Goal: Task Accomplishment & Management: Use online tool/utility

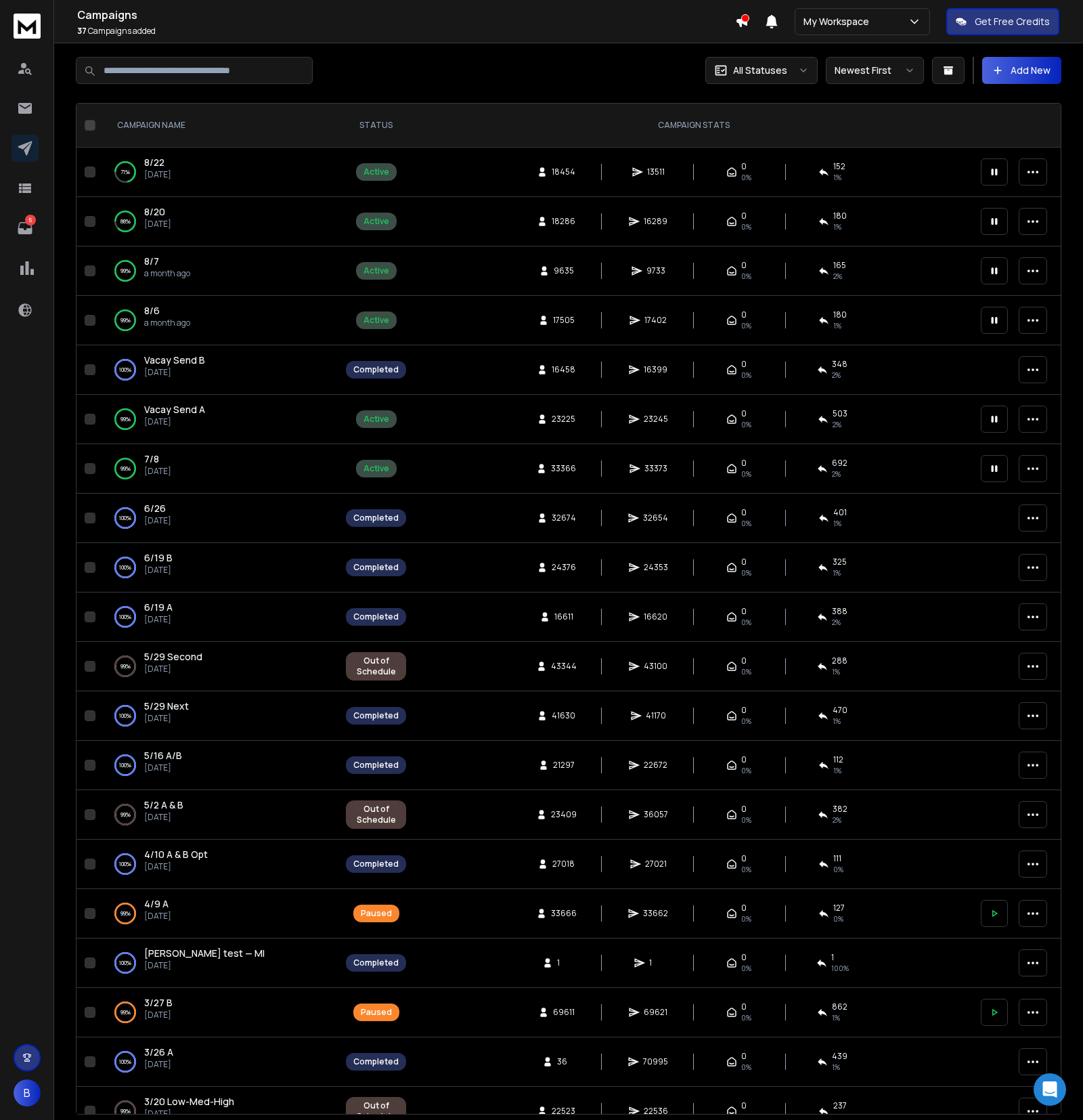
click at [164, 219] on p "20 days ago" at bounding box center [158, 224] width 27 height 11
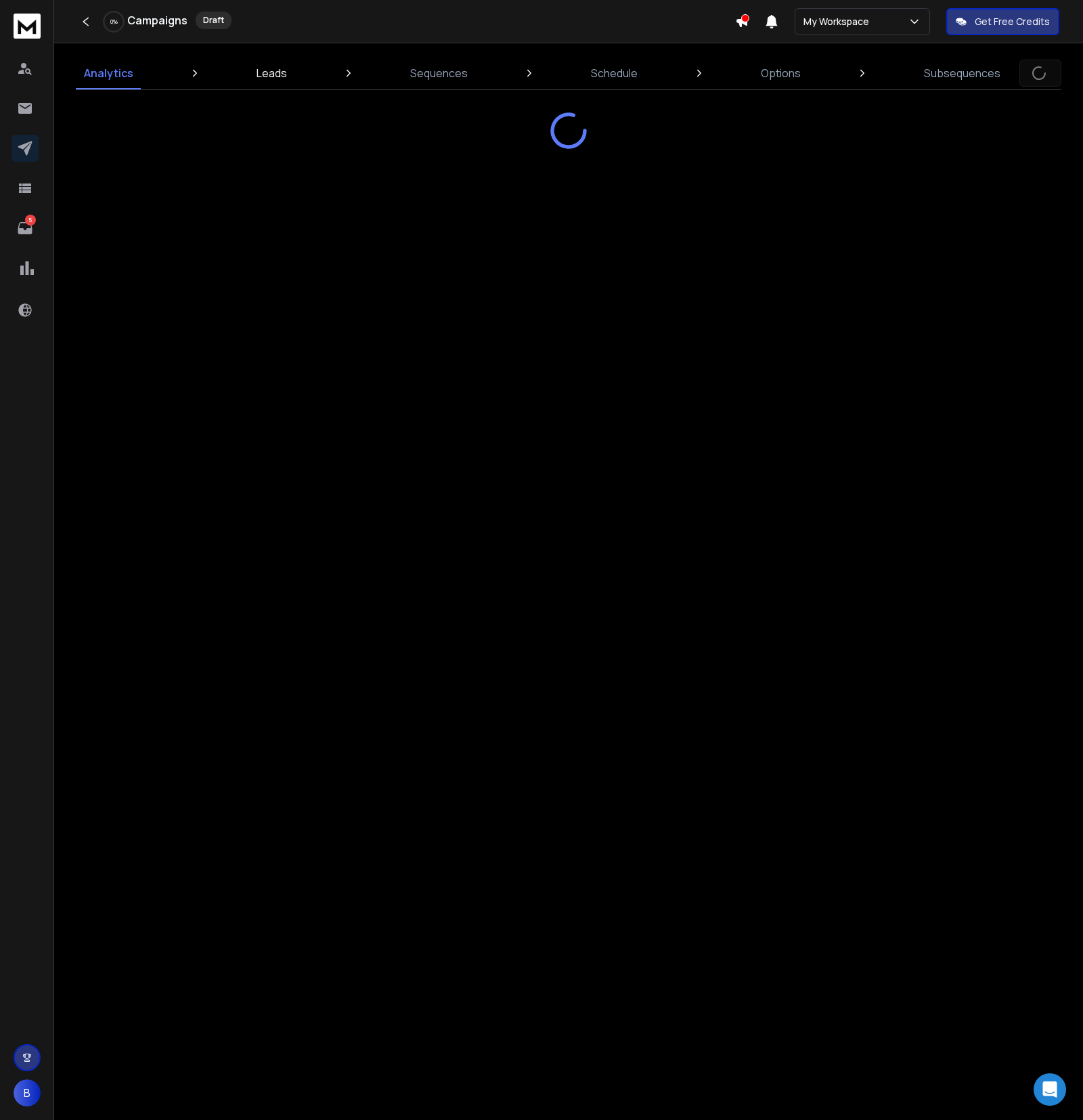
click at [266, 79] on p "Leads" at bounding box center [272, 73] width 30 height 16
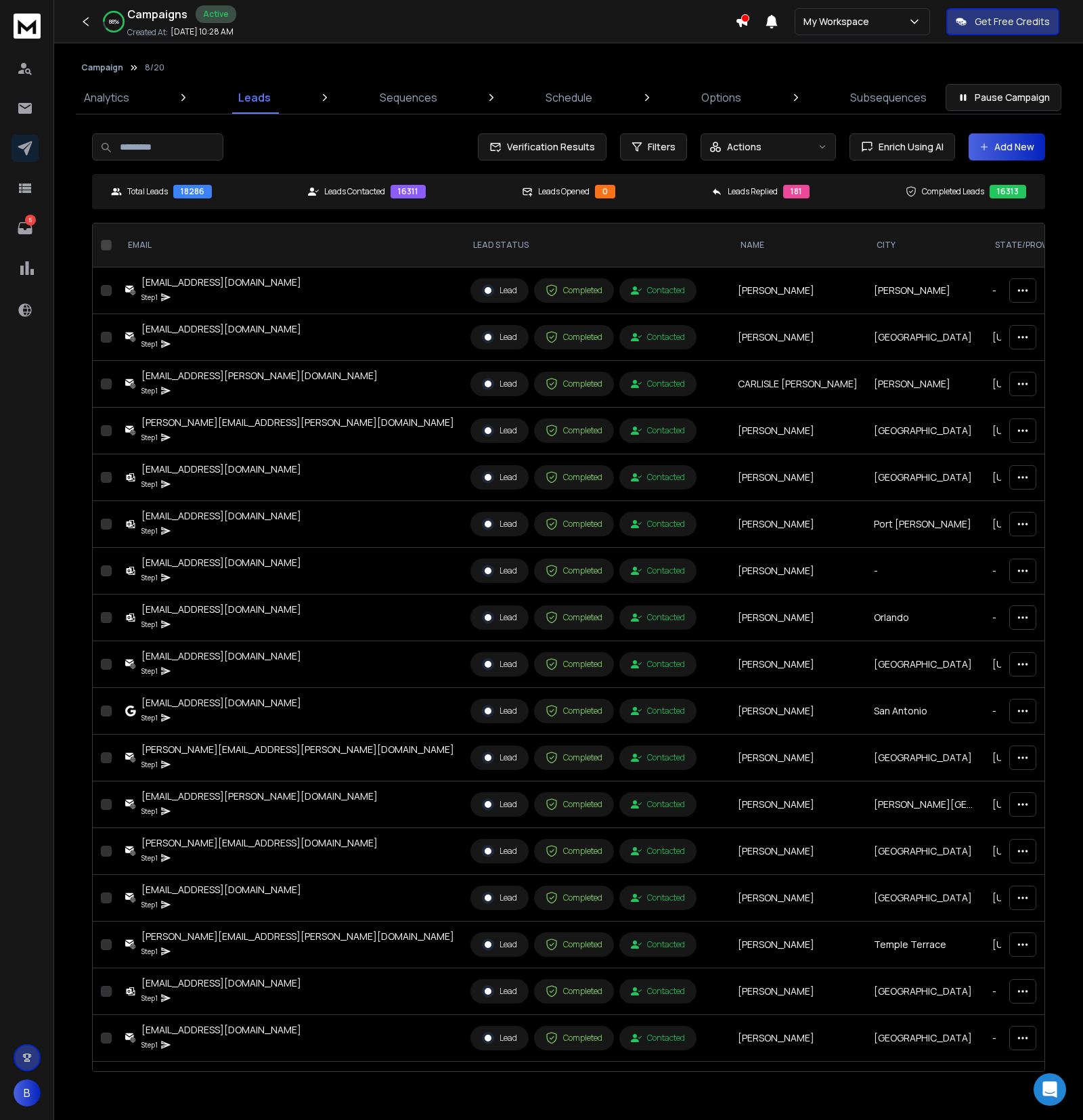
click at [990, 149] on button "Add New" at bounding box center [1007, 147] width 76 height 27
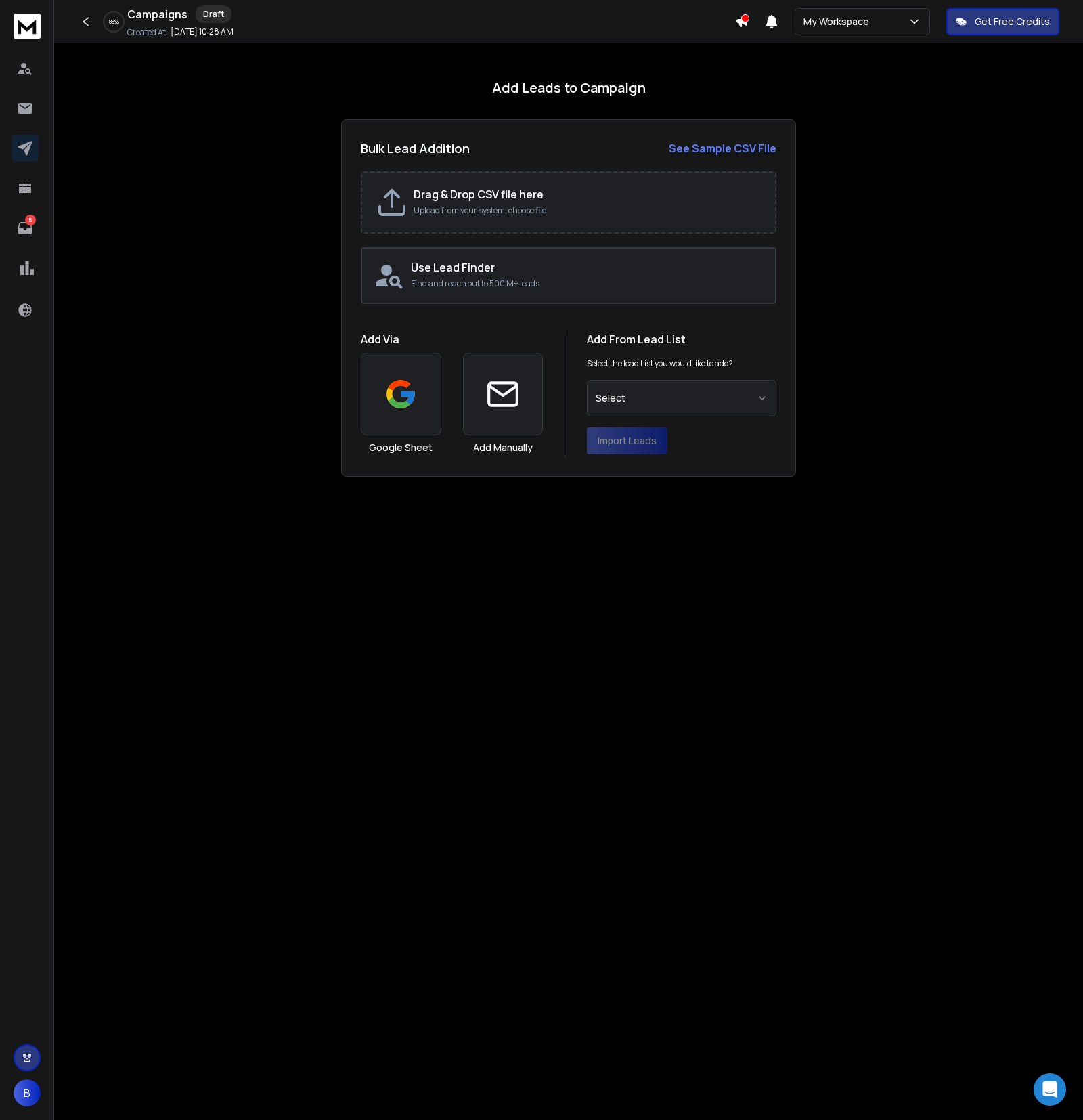
click at [467, 186] on h2 "Drag & Drop CSV file here" at bounding box center [588, 194] width 348 height 16
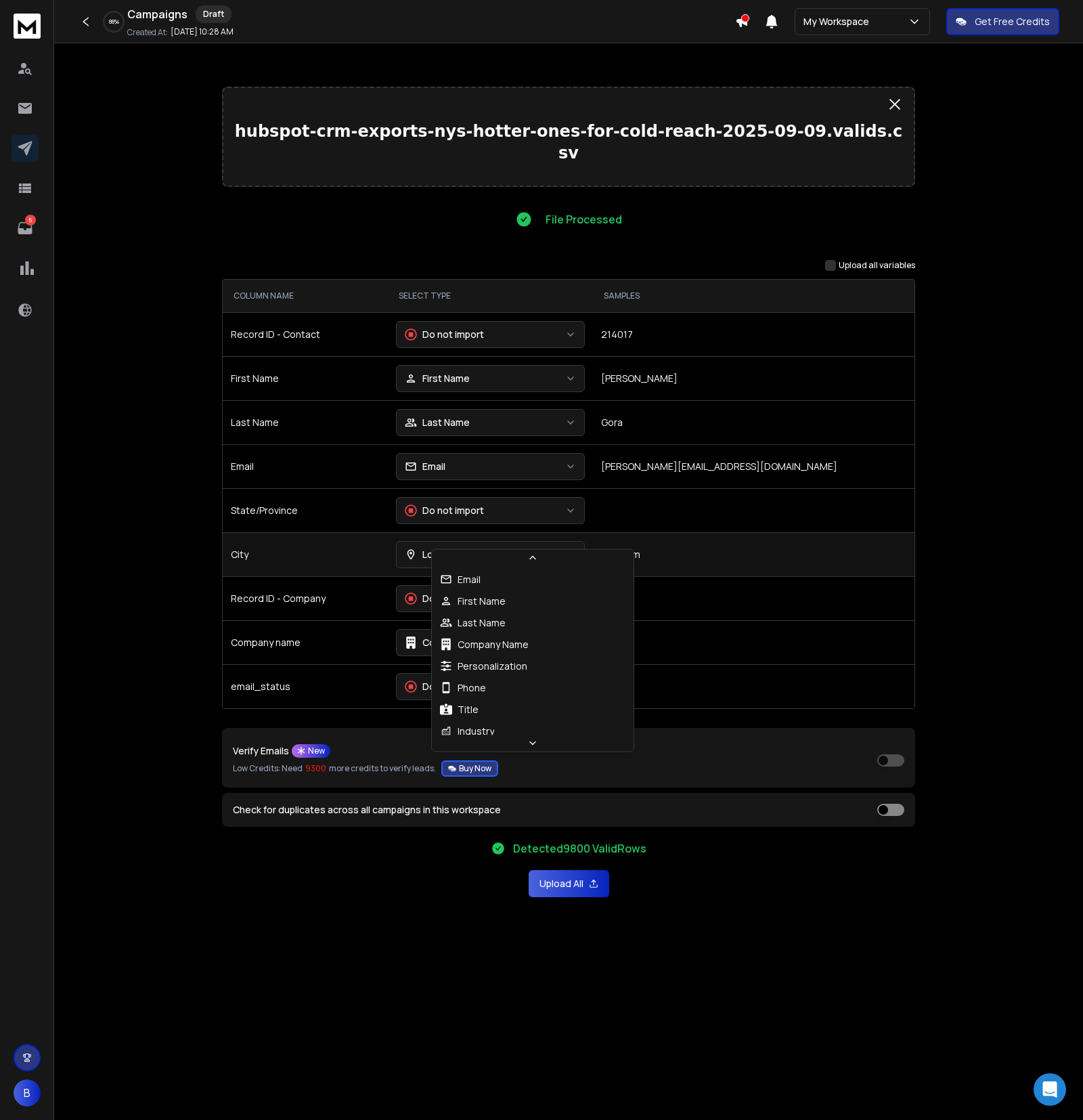
click at [507, 541] on button "Location" at bounding box center [491, 554] width 189 height 27
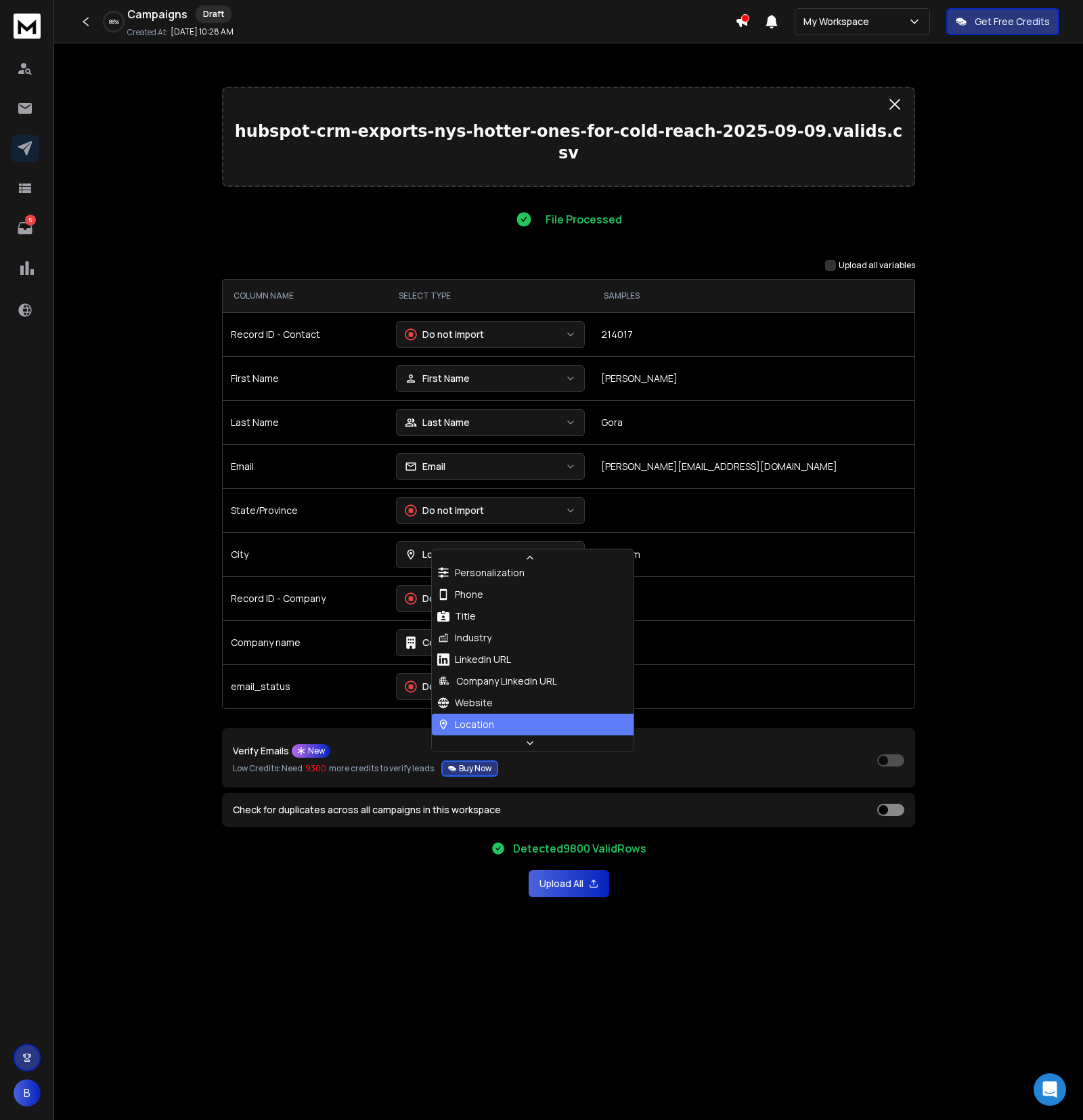
scroll to position [123, 0]
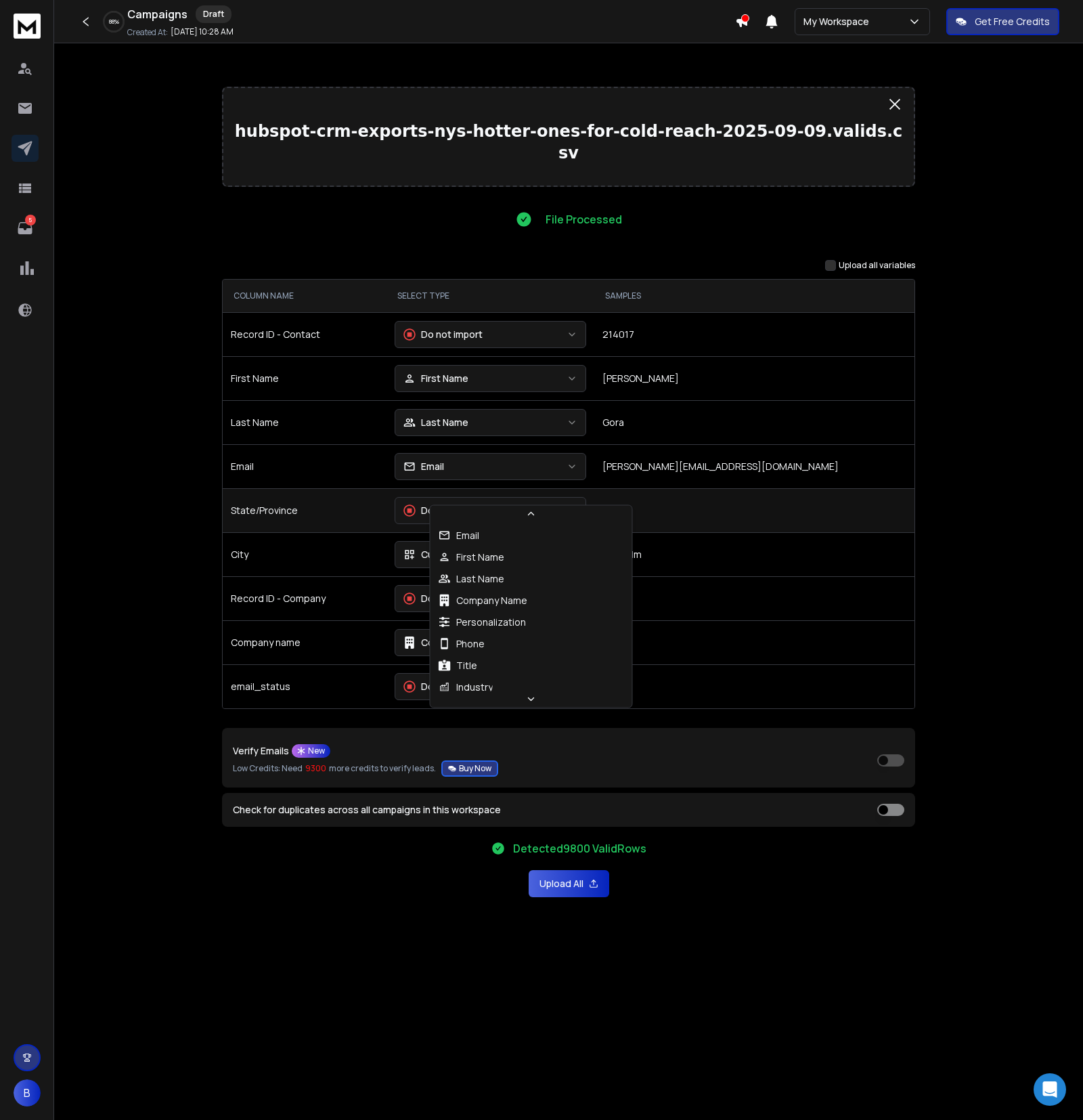
click at [501, 497] on button "Do not import" at bounding box center [490, 511] width 191 height 27
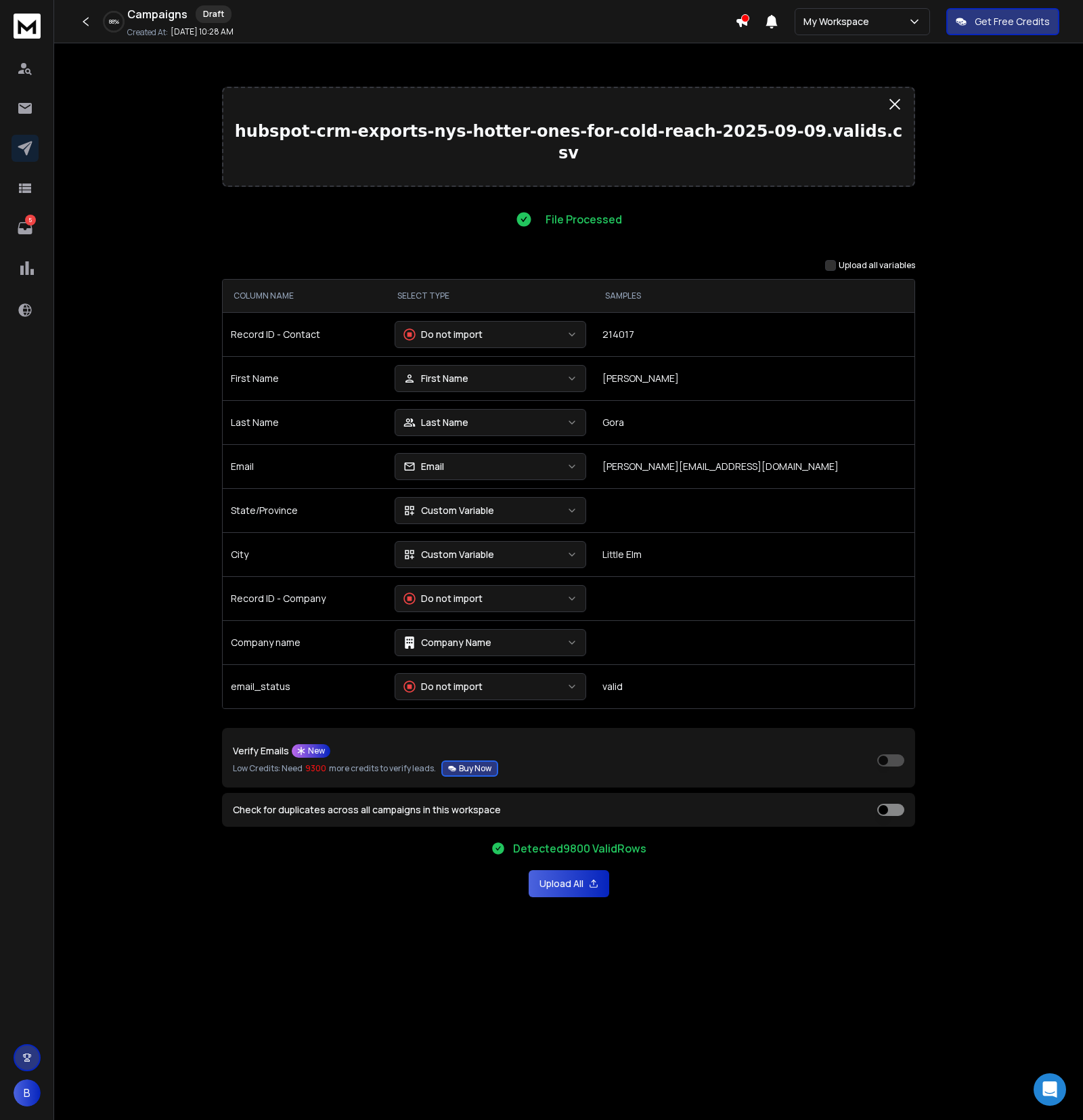
click at [389, 952] on div "Get only verified leads with our AI-powered Lead Finder, starting at $22/mo Try…" at bounding box center [542, 560] width 1083 height 1120
click at [564, 875] on button "Upload All" at bounding box center [568, 884] width 80 height 27
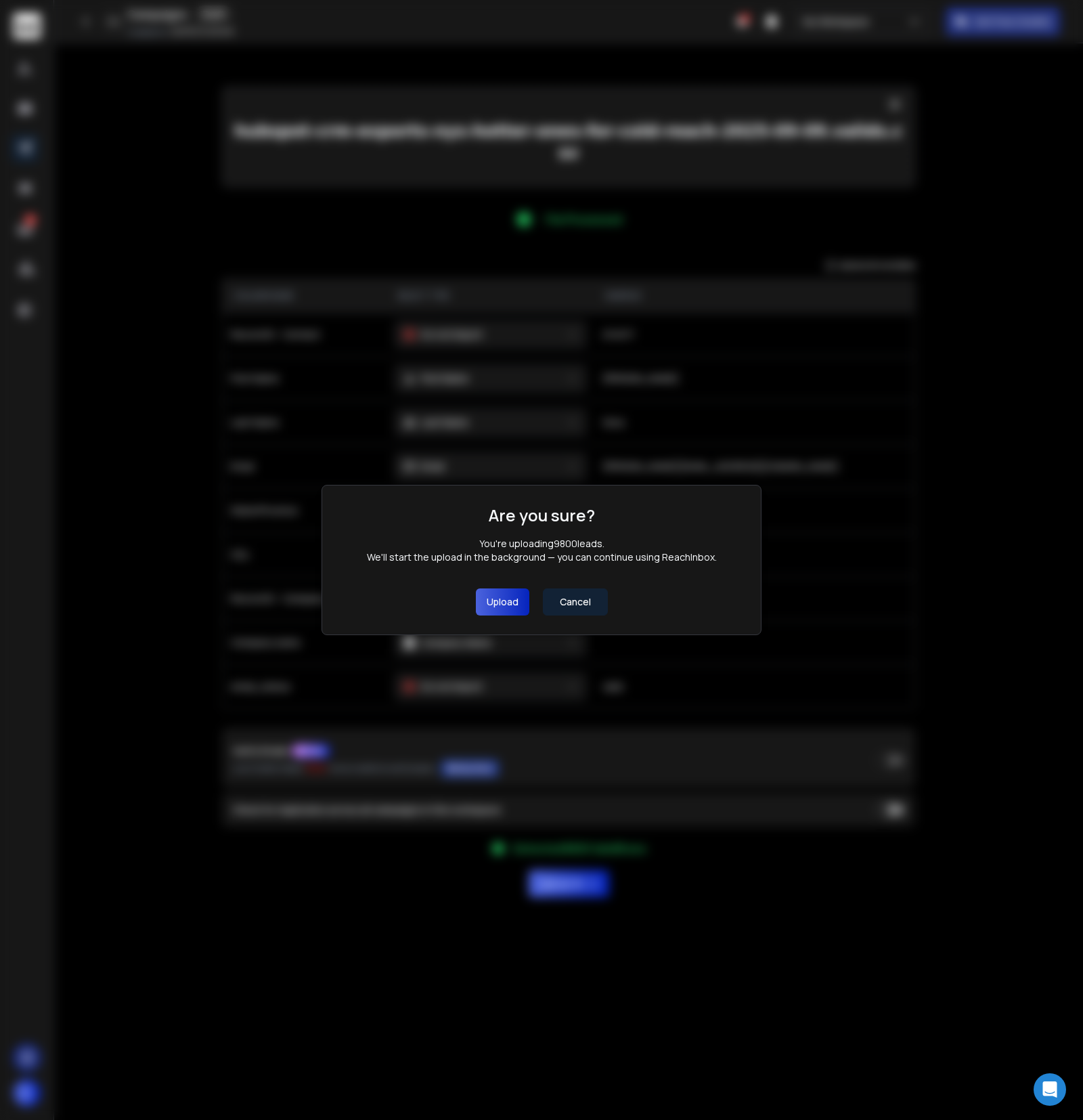
click at [512, 610] on button "Upload" at bounding box center [502, 602] width 53 height 27
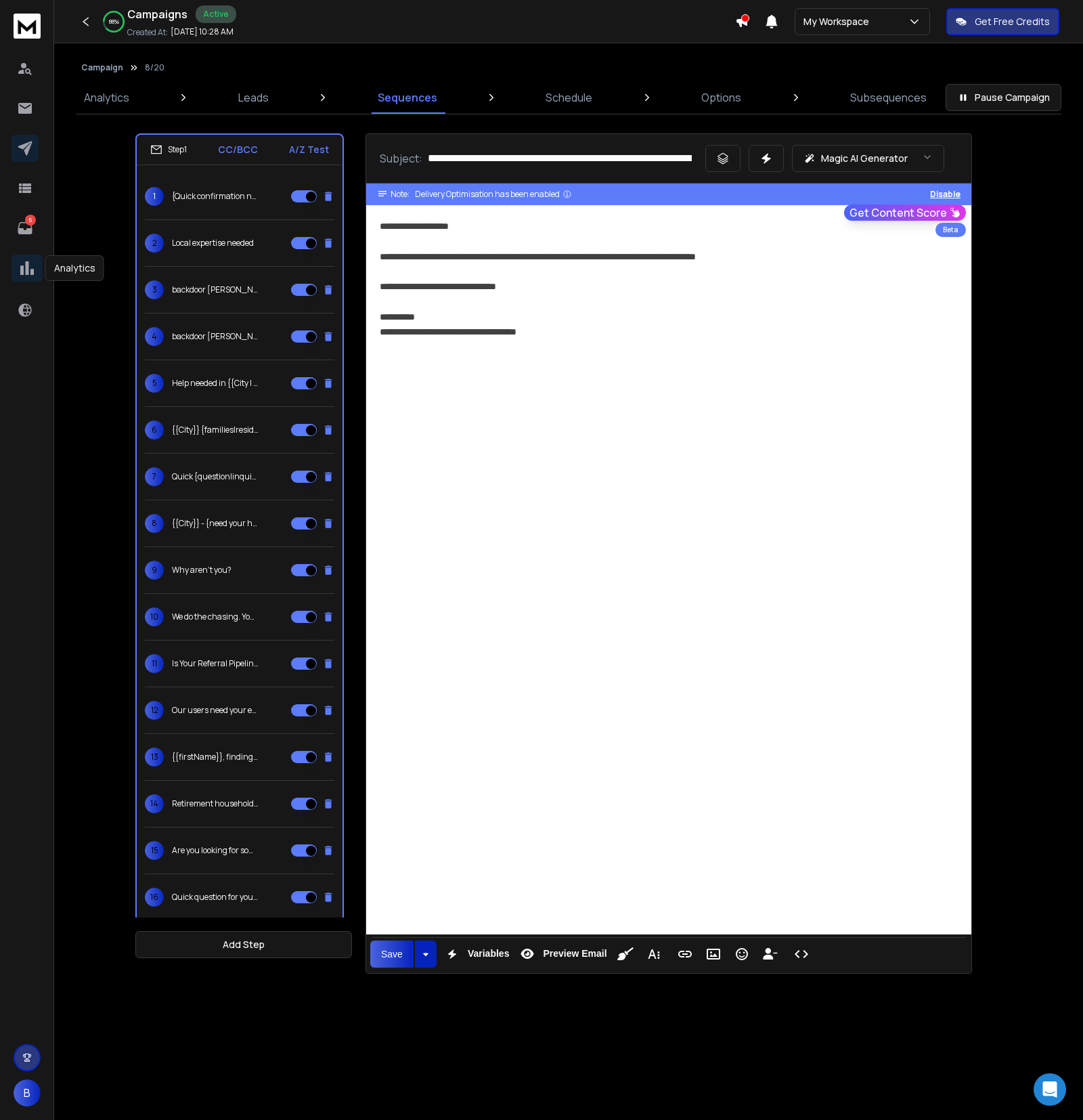
click at [29, 264] on icon at bounding box center [27, 268] width 21 height 21
